Goal: Task Accomplishment & Management: Manage account settings

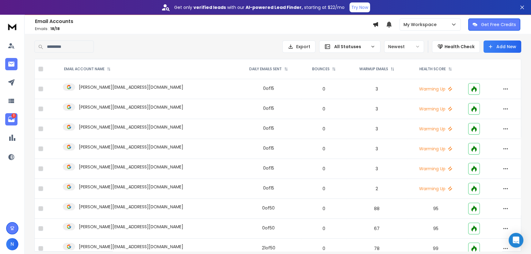
click at [14, 124] on link "2" at bounding box center [11, 119] width 12 height 12
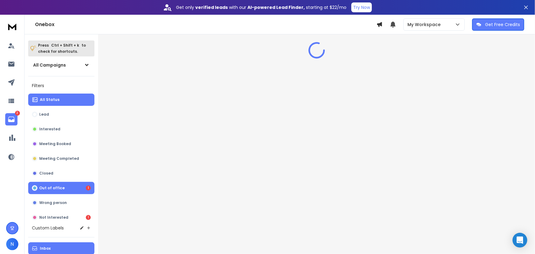
click at [59, 193] on button "Out of office 1" at bounding box center [61, 188] width 66 height 12
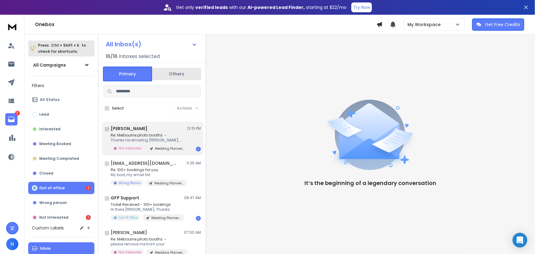
click at [140, 138] on p "Thanks for emailing [PERSON_NAME], we" at bounding box center [148, 140] width 74 height 5
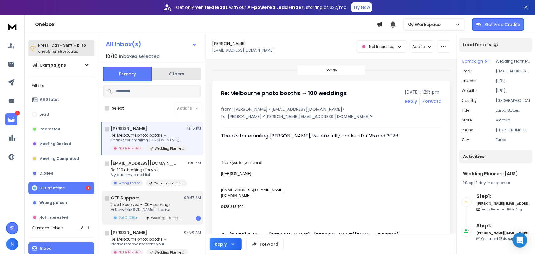
click at [136, 214] on div "Out Of Office Wedding Planners [AUS]" at bounding box center [148, 217] width 74 height 6
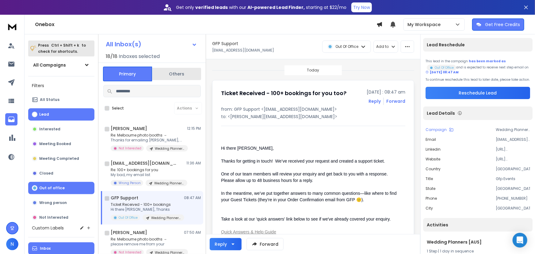
click at [133, 131] on h1 "[PERSON_NAME]" at bounding box center [129, 128] width 36 height 6
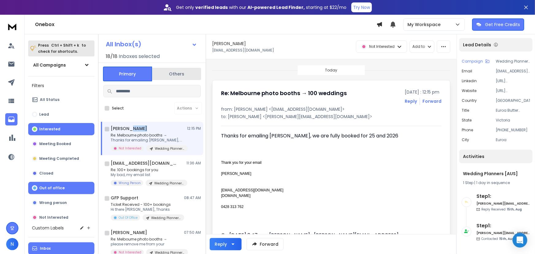
click at [48, 133] on button "Interested" at bounding box center [61, 129] width 66 height 12
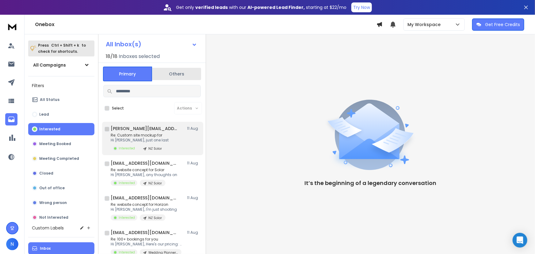
click at [135, 138] on p "Hi [PERSON_NAME], just one last" at bounding box center [140, 140] width 58 height 5
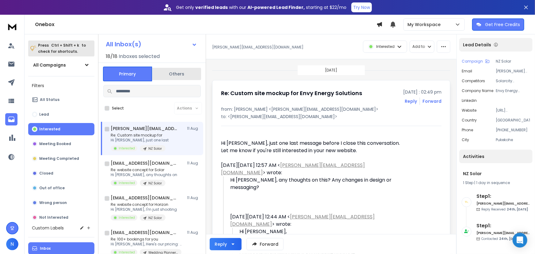
click at [153, 140] on p "Hi [PERSON_NAME], just one last" at bounding box center [140, 140] width 58 height 5
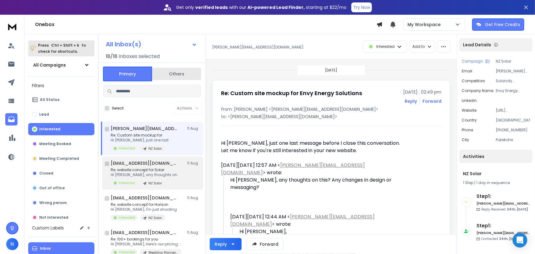
click at [141, 168] on p "Re: website concept for Solar" at bounding box center [144, 169] width 67 height 5
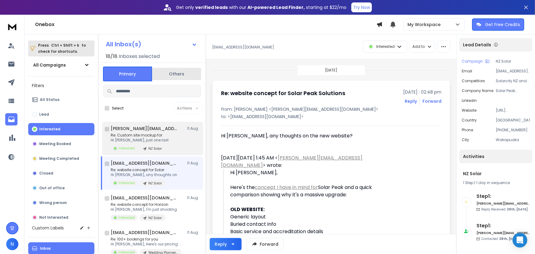
click at [160, 135] on p "Re: Custom site mockup for" at bounding box center [140, 135] width 58 height 5
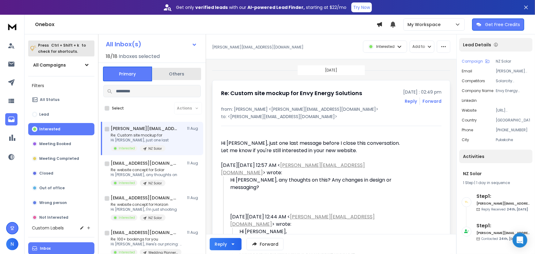
click at [152, 155] on div "[PERSON_NAME][EMAIL_ADDRESS][DOMAIN_NAME] [DATE] Re: Custom site mockup for Hi …" at bounding box center [152, 138] width 101 height 33
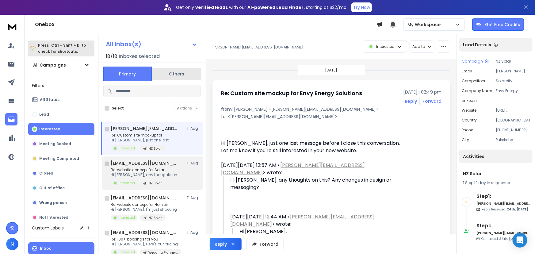
click at [149, 163] on h1 "[EMAIL_ADDRESS][DOMAIN_NAME]" at bounding box center [144, 163] width 67 height 6
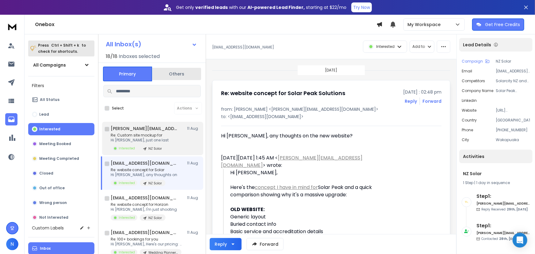
click at [159, 134] on p "Re: Custom site mockup for" at bounding box center [140, 135] width 58 height 5
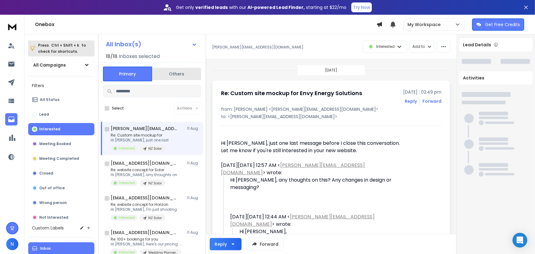
click at [157, 153] on div "[PERSON_NAME][EMAIL_ADDRESS][DOMAIN_NAME] [DATE] Re: Custom site mockup for Hi …" at bounding box center [152, 138] width 101 height 33
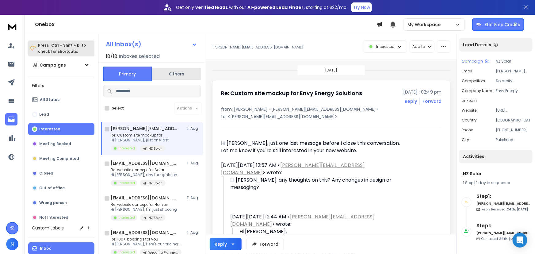
click at [160, 152] on div "[PERSON_NAME][EMAIL_ADDRESS][DOMAIN_NAME] [DATE] Re: Custom site mockup for Hi …" at bounding box center [152, 138] width 101 height 33
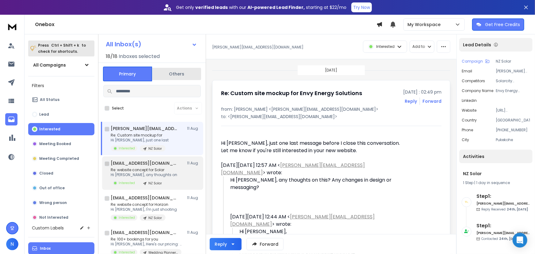
click at [162, 161] on div "[EMAIL_ADDRESS][DOMAIN_NAME] [DATE]" at bounding box center [156, 163] width 90 height 6
